Goal: Check status: Check status

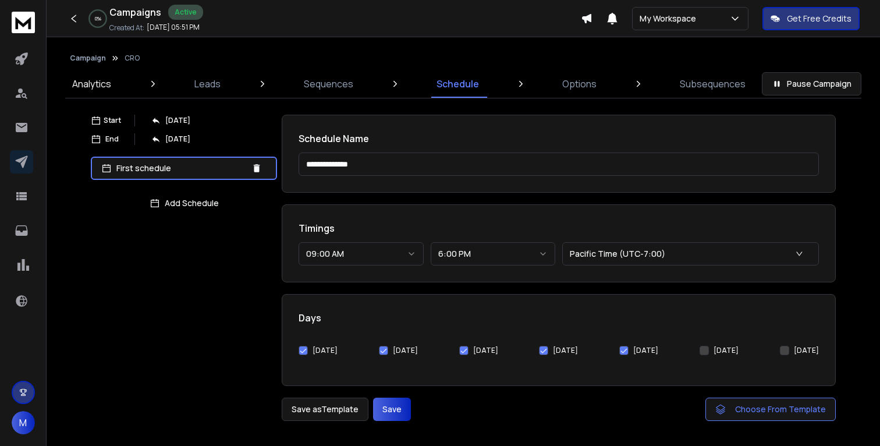
click at [91, 77] on p "Analytics" at bounding box center [91, 84] width 39 height 14
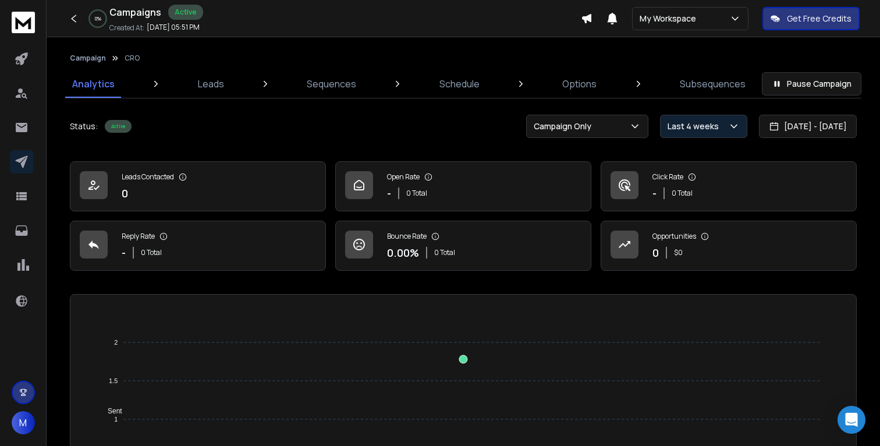
click at [667, 123] on p "Last 4 weeks" at bounding box center [695, 126] width 56 height 12
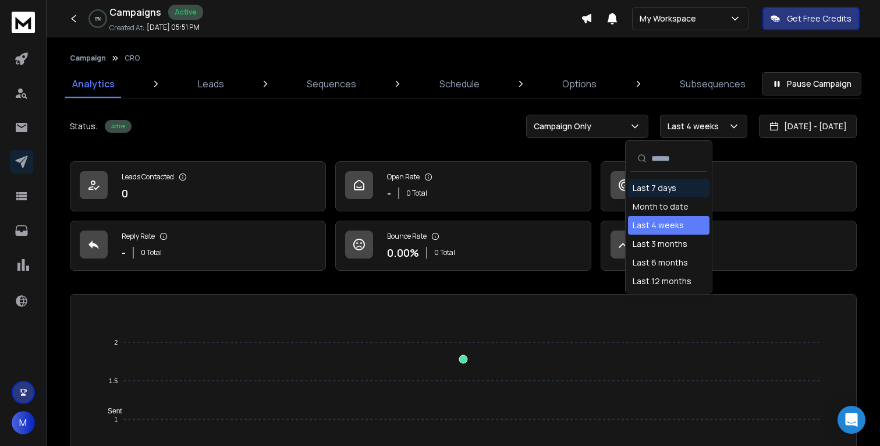
click at [665, 190] on div "Last 7 days" at bounding box center [654, 188] width 44 height 12
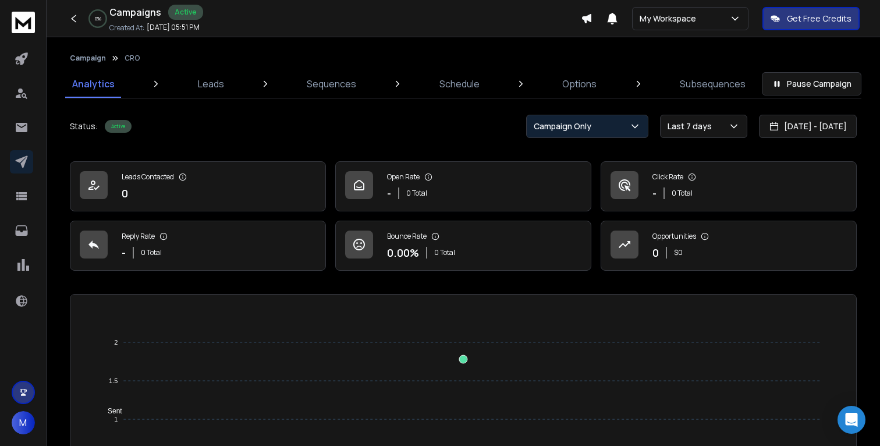
click at [629, 128] on icon at bounding box center [635, 126] width 12 height 12
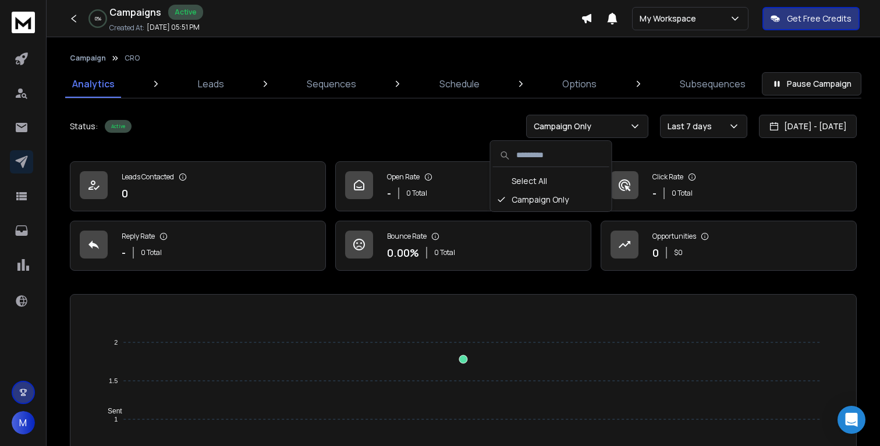
click at [371, 114] on div "Status: Active Pause Campaign Campaign Only Last 7 days [DATE] - [DATE] Leads C…" at bounding box center [463, 426] width 796 height 632
